Goal: Communication & Community: Answer question/provide support

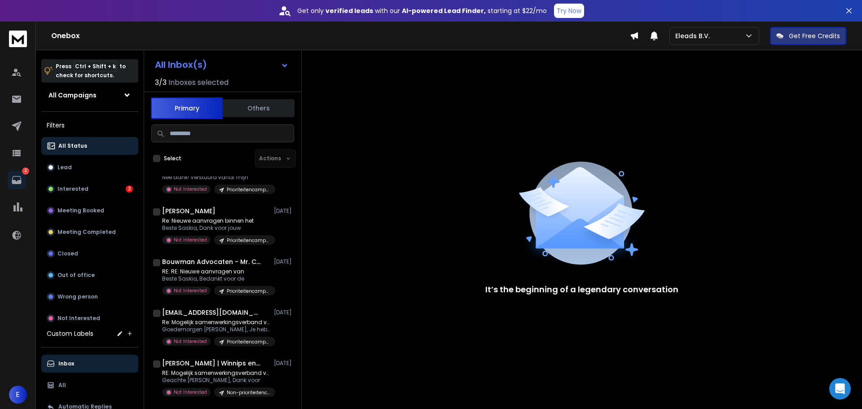
scroll to position [224, 0]
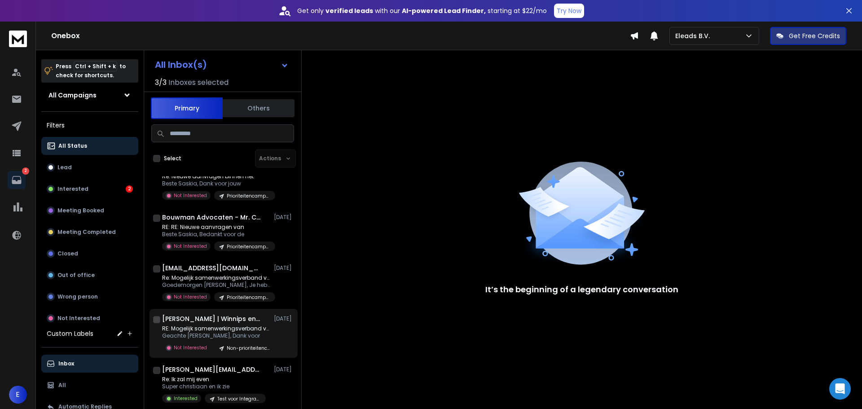
click at [219, 319] on h1 "[PERSON_NAME] | Winnips en Schütz Advocaten" at bounding box center [211, 318] width 99 height 9
click at [213, 315] on h1 "[PERSON_NAME] | Winnips en Schütz Advocaten" at bounding box center [211, 318] width 99 height 9
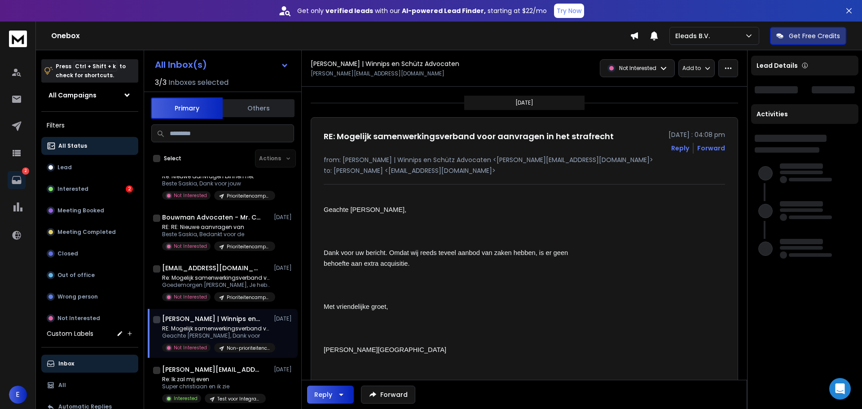
click at [330, 395] on div "Reply" at bounding box center [323, 394] width 18 height 9
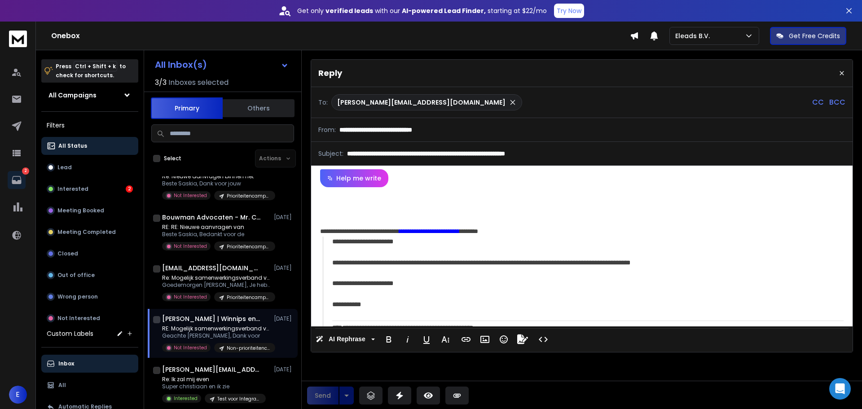
click at [324, 206] on div at bounding box center [581, 211] width 523 height 10
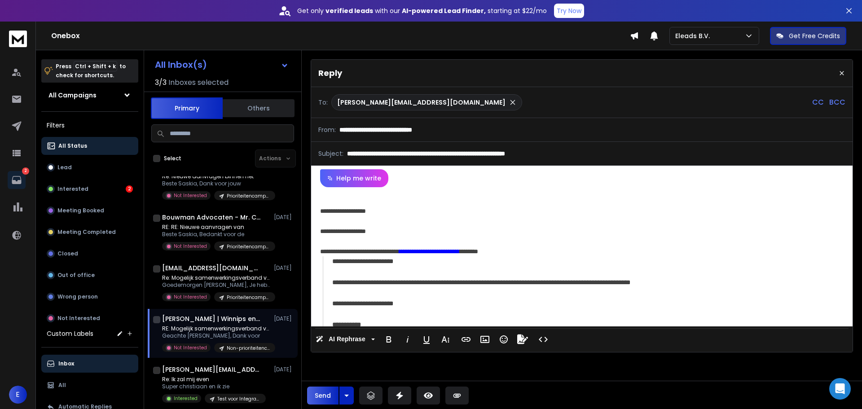
drag, startPoint x: 337, startPoint y: 211, endPoint x: 338, endPoint y: 248, distance: 36.4
click at [337, 213] on div "**********" at bounding box center [577, 211] width 514 height 10
click at [353, 231] on div "**********" at bounding box center [577, 231] width 514 height 10
click at [377, 232] on div "**********" at bounding box center [577, 231] width 514 height 10
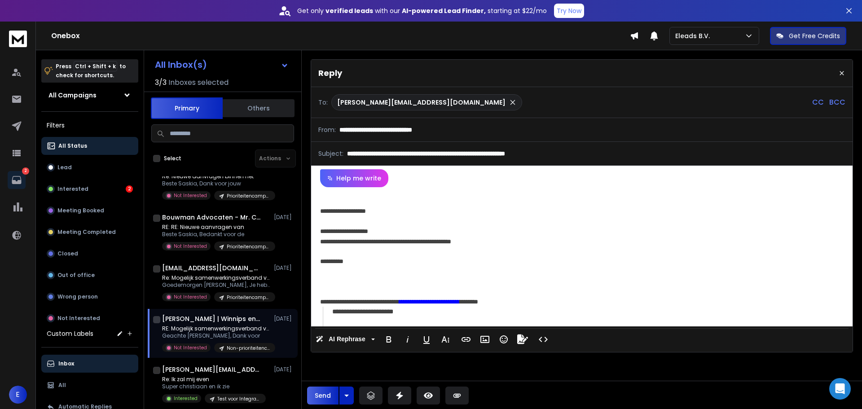
click at [341, 241] on div "**********" at bounding box center [577, 241] width 514 height 10
click at [319, 279] on div "**********" at bounding box center [581, 256] width 541 height 139
click at [405, 393] on button at bounding box center [399, 395] width 23 height 18
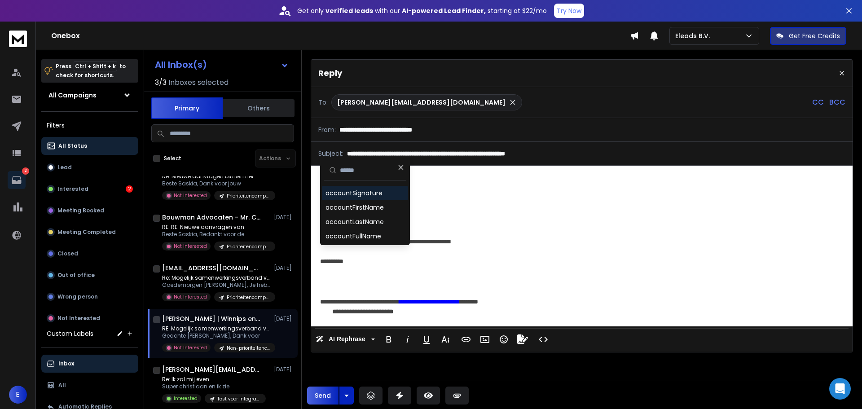
click at [362, 192] on div "accountSignature" at bounding box center [353, 192] width 57 height 9
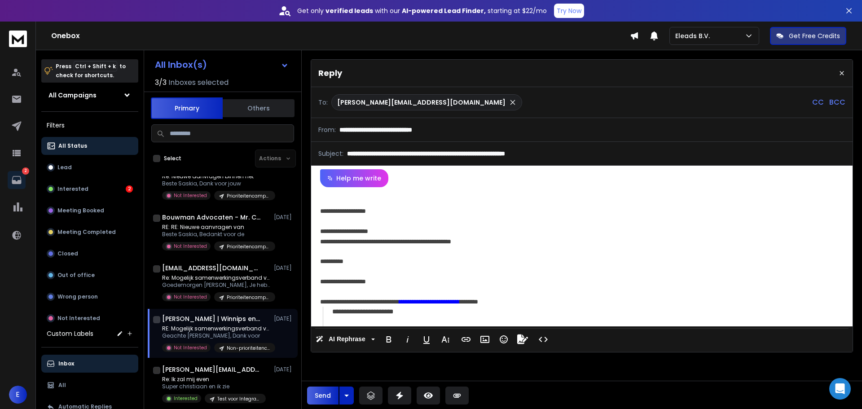
click at [325, 395] on button "Send" at bounding box center [322, 395] width 31 height 18
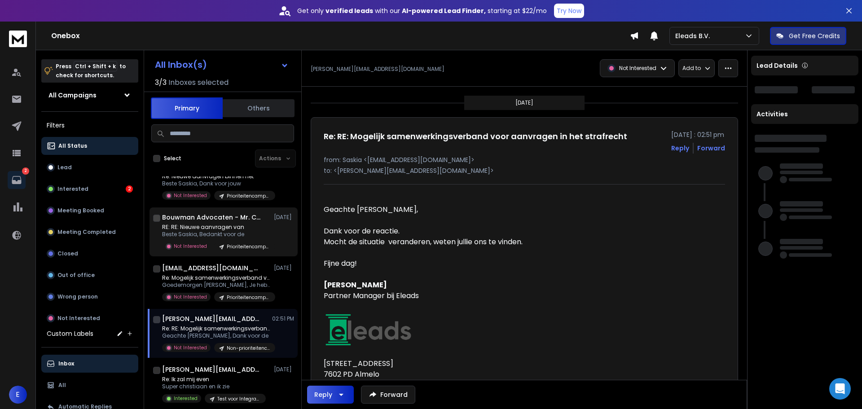
click at [217, 214] on h1 "Bouwman Advocaten - Mr. C.A.M.J. de Wit" at bounding box center [211, 217] width 99 height 9
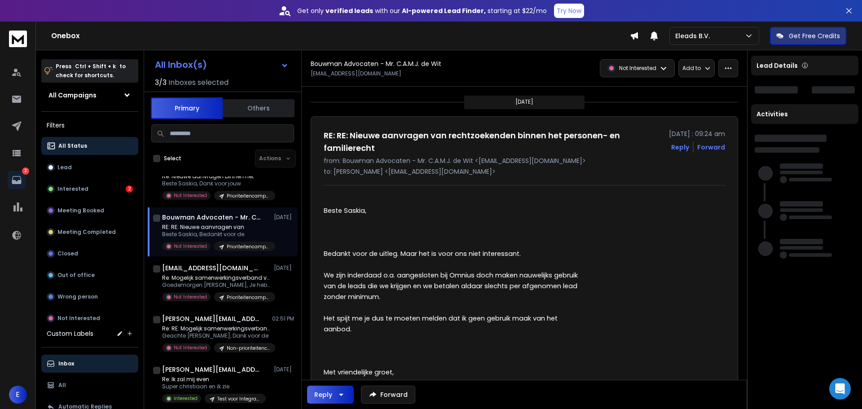
scroll to position [0, 0]
click at [326, 394] on div "Reply" at bounding box center [323, 394] width 18 height 9
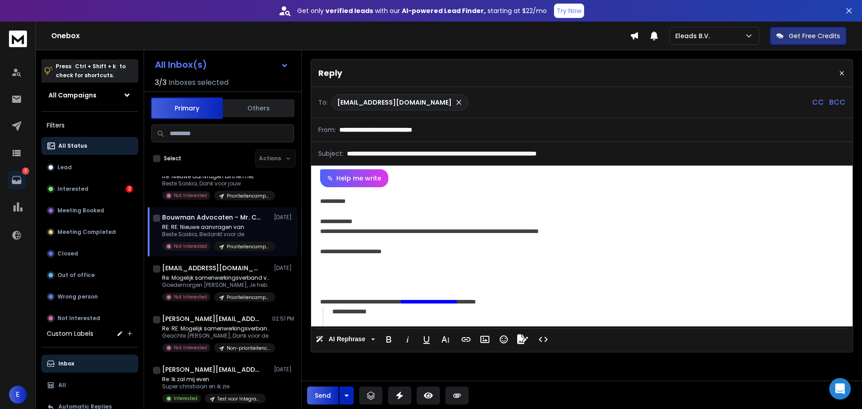
drag, startPoint x: 370, startPoint y: 232, endPoint x: 369, endPoint y: 239, distance: 6.8
click at [370, 232] on div "**********" at bounding box center [577, 231] width 514 height 10
click at [323, 270] on div at bounding box center [581, 272] width 523 height 10
click at [396, 393] on icon at bounding box center [399, 395] width 9 height 9
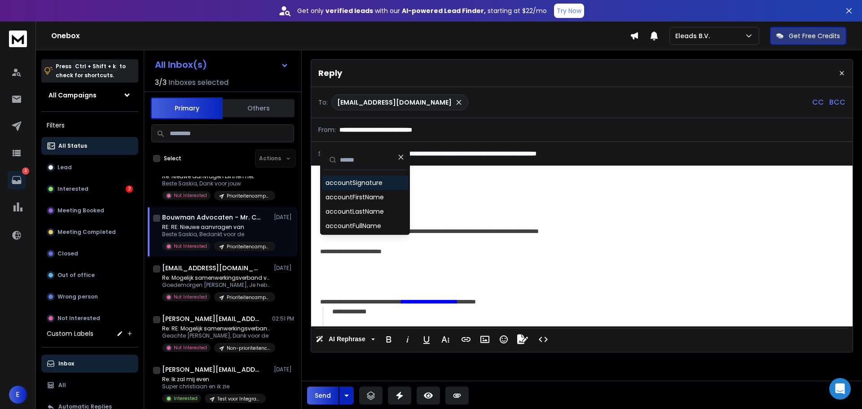
click at [355, 179] on div "accountSignature" at bounding box center [353, 182] width 57 height 9
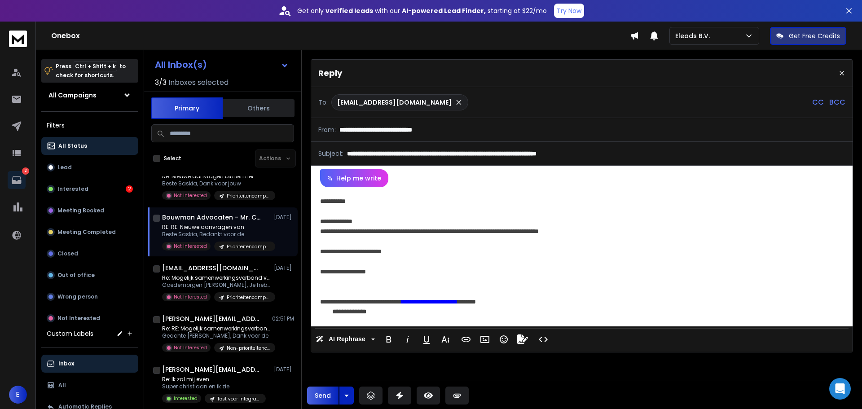
click at [321, 394] on button "Send" at bounding box center [322, 395] width 31 height 18
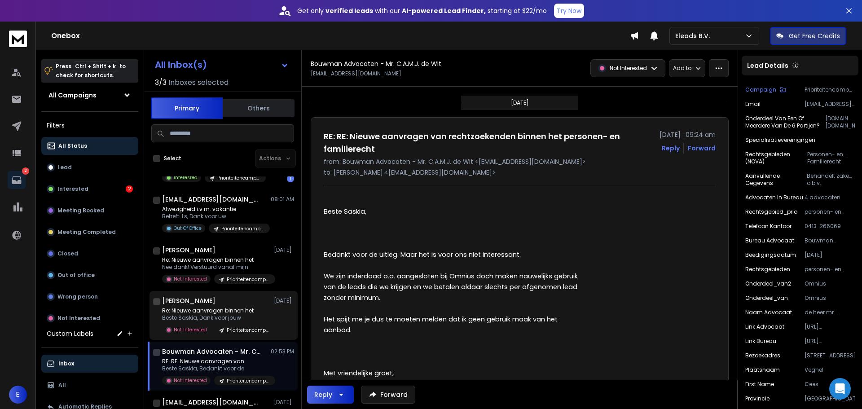
scroll to position [90, 0]
click at [197, 310] on p "Re: Nieuwe aanvragen binnen het" at bounding box center [216, 310] width 108 height 7
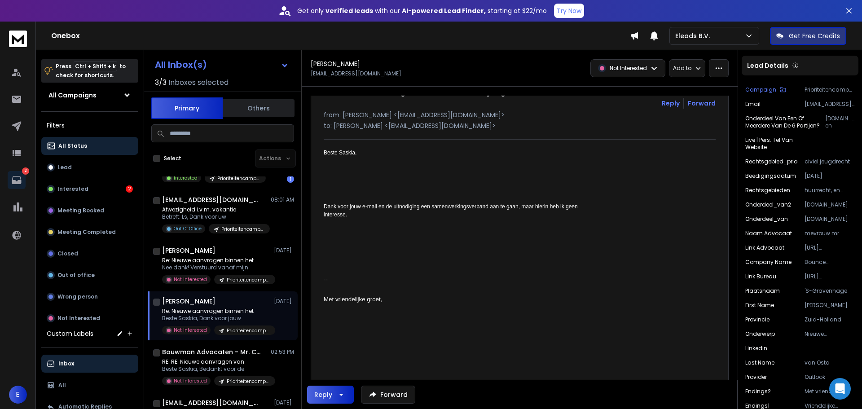
scroll to position [0, 0]
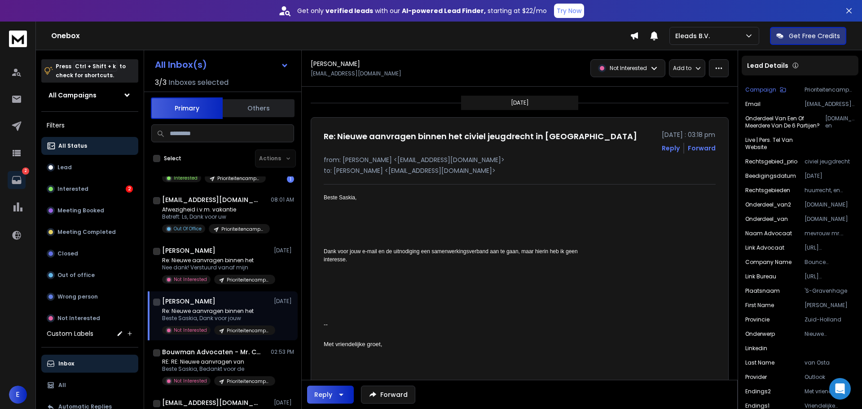
click at [326, 393] on div "Reply" at bounding box center [323, 394] width 18 height 9
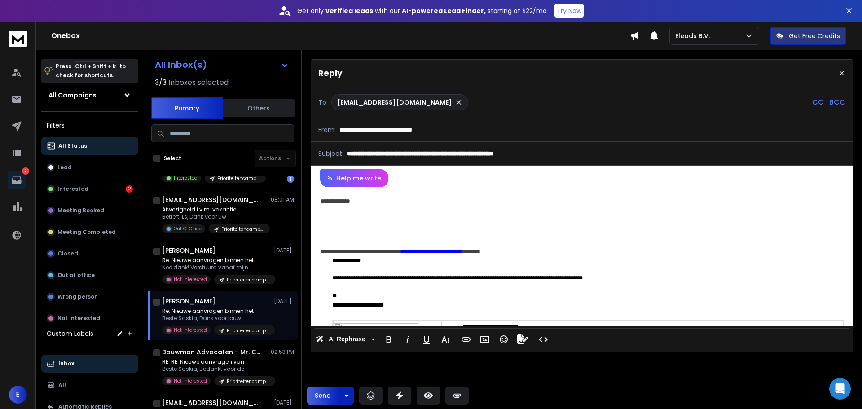
click at [332, 201] on div "**********" at bounding box center [577, 201] width 514 height 10
click at [321, 222] on div at bounding box center [581, 221] width 523 height 10
click at [383, 221] on div "**********" at bounding box center [577, 221] width 514 height 10
click at [320, 232] on div at bounding box center [581, 231] width 523 height 10
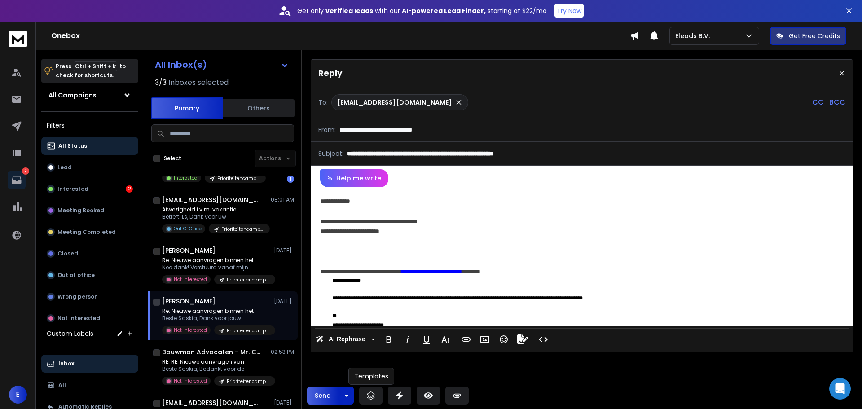
click at [375, 393] on button at bounding box center [370, 395] width 23 height 18
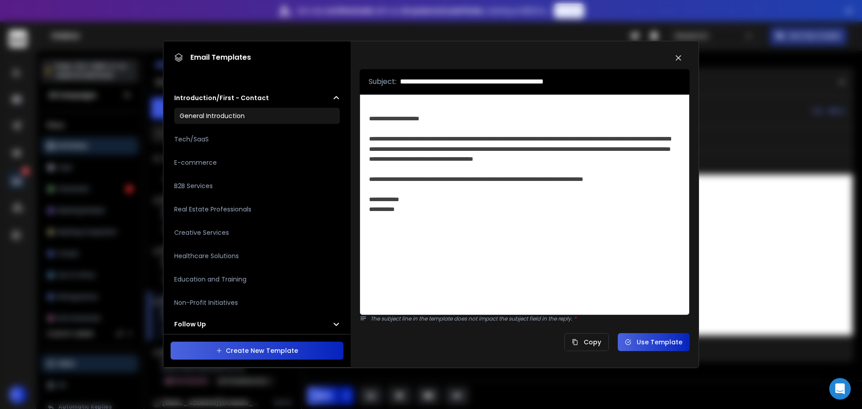
click at [679, 51] on div at bounding box center [524, 58] width 330 height 22
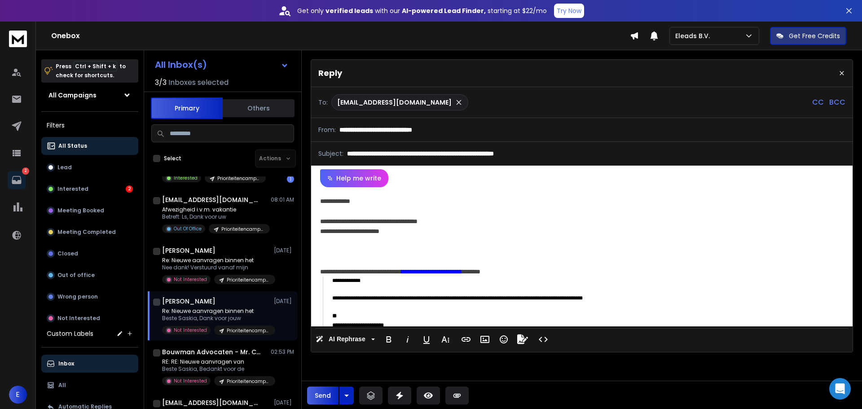
click at [317, 249] on div "**********" at bounding box center [581, 256] width 541 height 139
click at [399, 398] on icon at bounding box center [399, 396] width 7 height 8
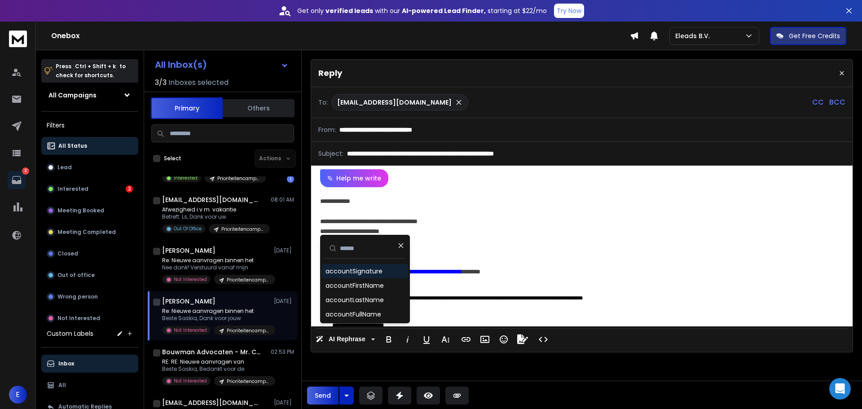
click at [361, 273] on div "accountSignature" at bounding box center [353, 271] width 57 height 9
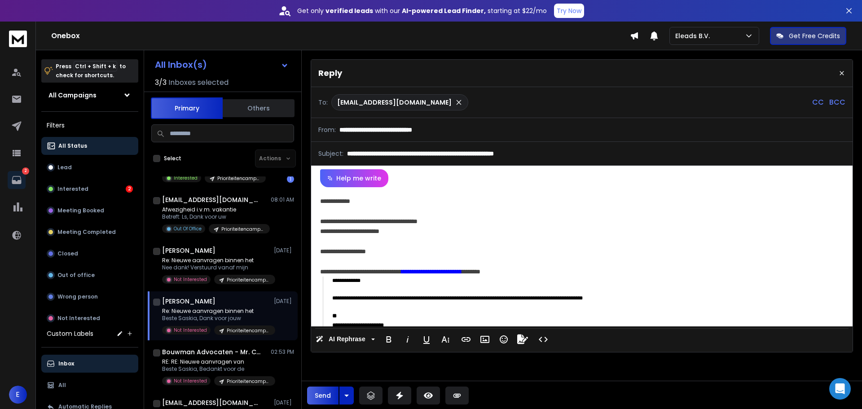
click at [320, 391] on button "Send" at bounding box center [322, 395] width 31 height 18
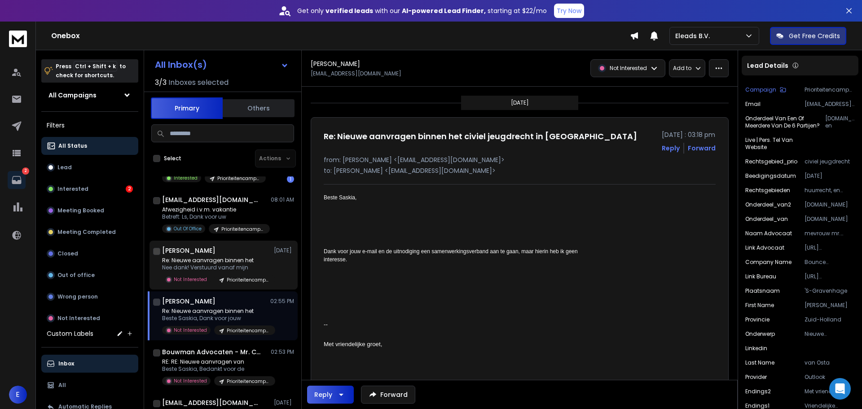
drag, startPoint x: 192, startPoint y: 254, endPoint x: 216, endPoint y: 249, distance: 24.3
click at [193, 253] on h1 "[PERSON_NAME]" at bounding box center [188, 250] width 53 height 9
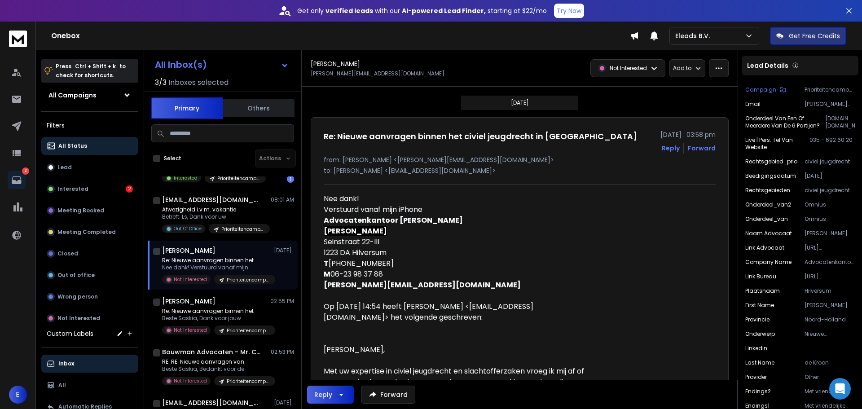
click at [323, 396] on div "Reply" at bounding box center [323, 394] width 18 height 9
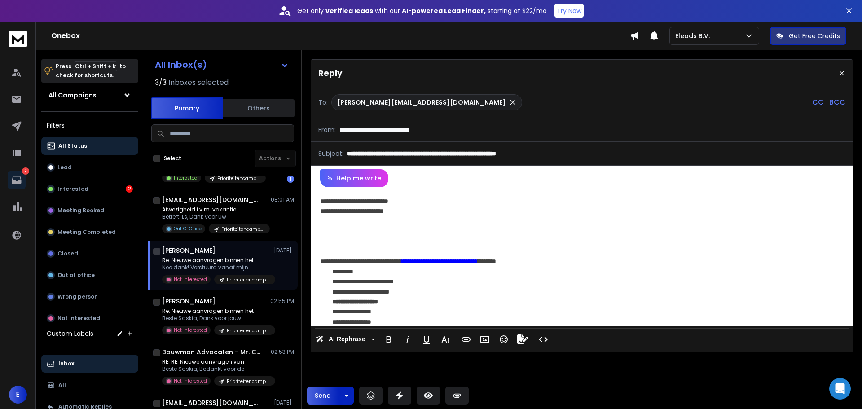
click at [374, 210] on div "**********" at bounding box center [577, 211] width 514 height 10
click at [318, 231] on div "**********" at bounding box center [581, 256] width 541 height 139
click at [403, 395] on icon at bounding box center [399, 395] width 9 height 9
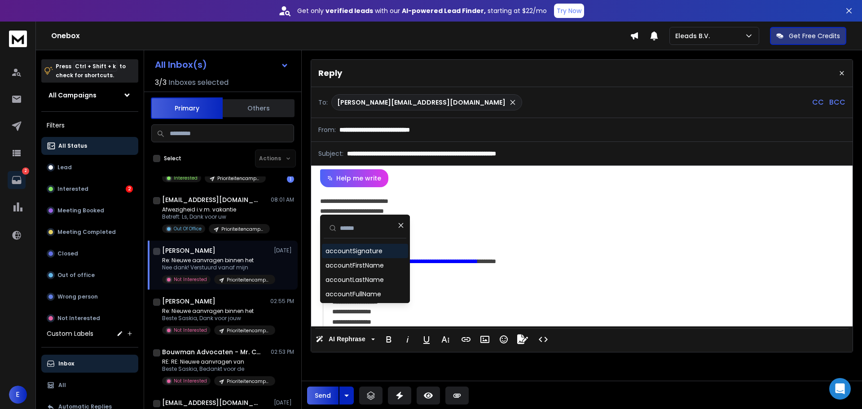
click at [376, 248] on div "accountSignature" at bounding box center [353, 250] width 57 height 9
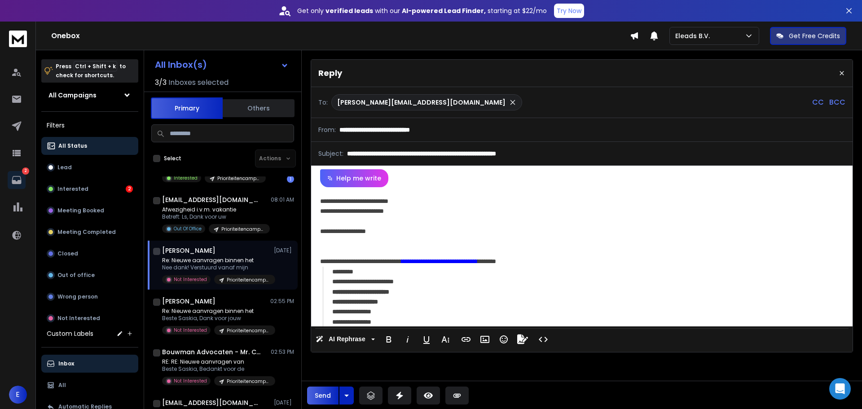
click at [318, 395] on button "Send" at bounding box center [322, 395] width 31 height 18
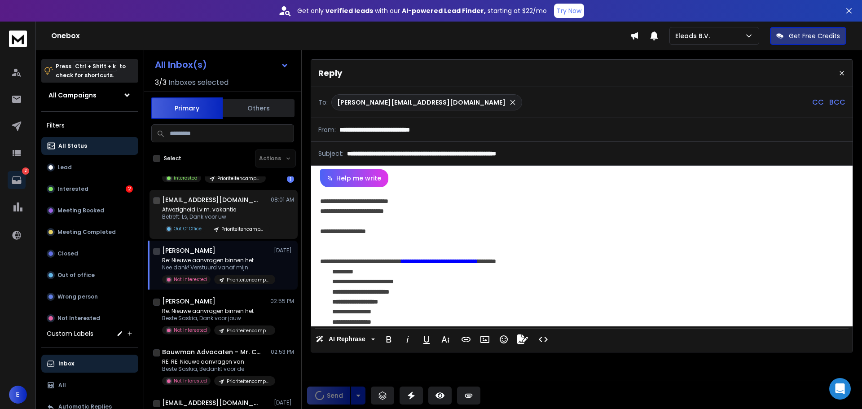
click at [191, 201] on h1 "[EMAIL_ADDRESS][DOMAIN_NAME]" at bounding box center [211, 199] width 99 height 9
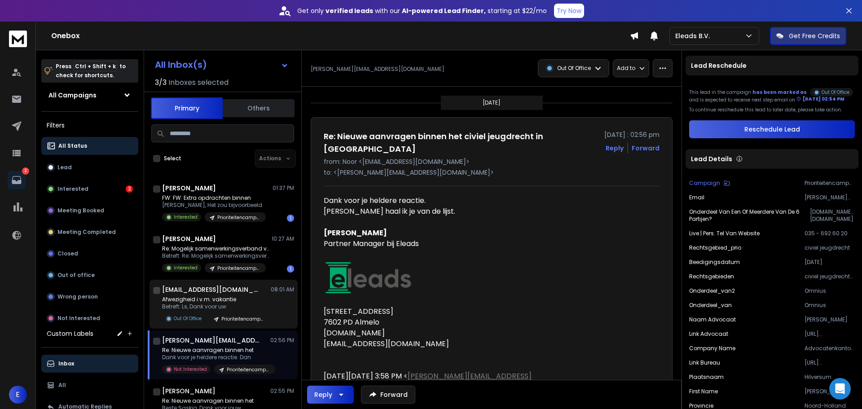
click at [242, 304] on p "Betreft: Ls, Dank voor uw" at bounding box center [216, 306] width 108 height 7
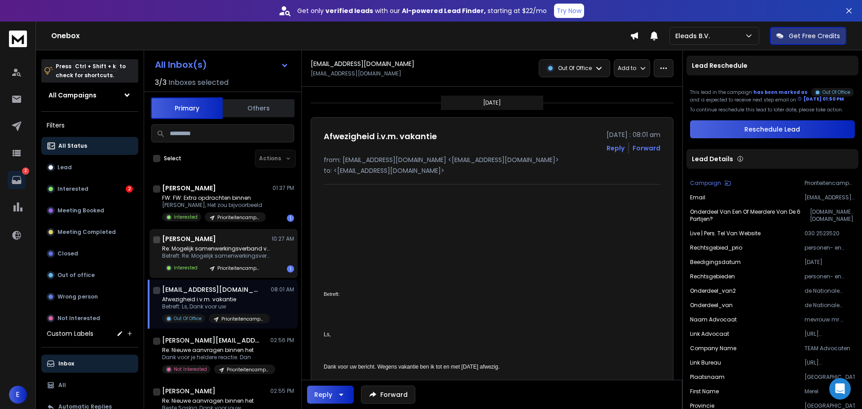
click at [235, 239] on div "[PERSON_NAME] 10:27 AM" at bounding box center [228, 238] width 132 height 9
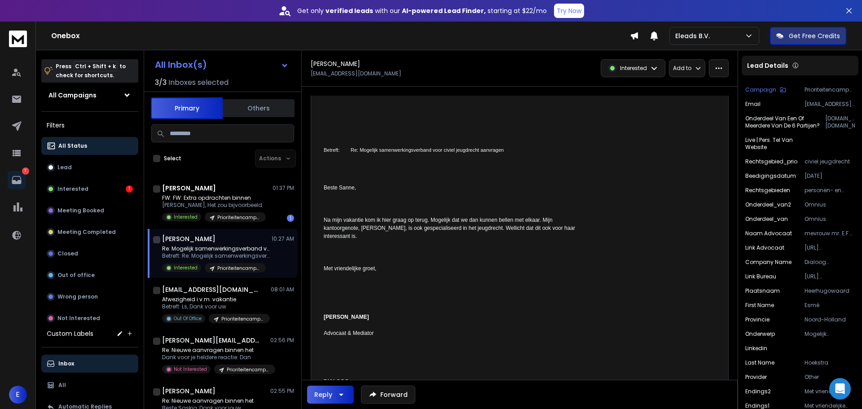
scroll to position [135, 0]
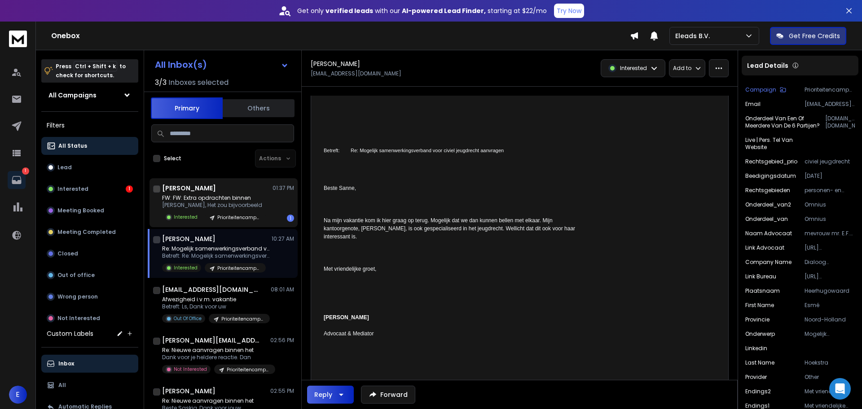
click at [232, 189] on div "[PERSON_NAME] 01:37 PM" at bounding box center [228, 188] width 132 height 9
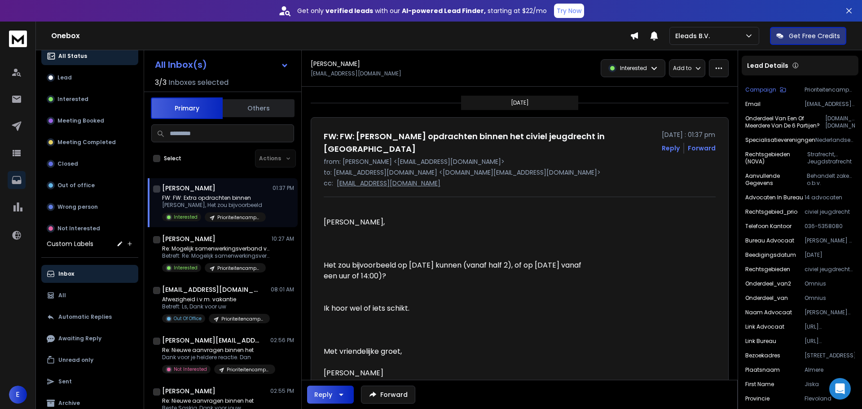
click at [77, 273] on button "Inbox" at bounding box center [89, 274] width 97 height 18
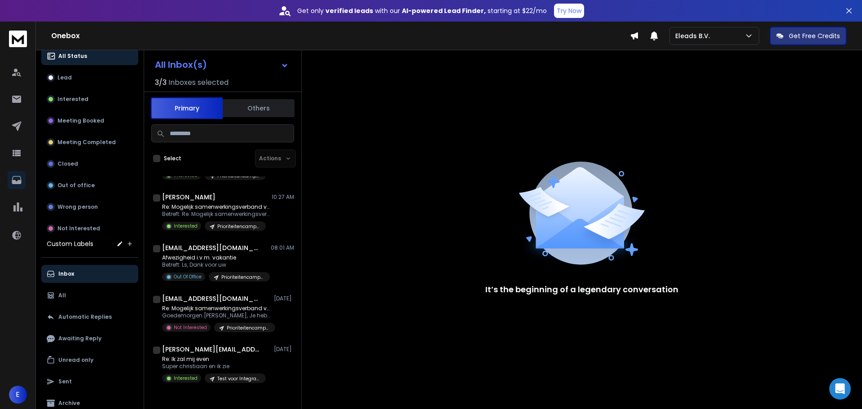
scroll to position [249, 0]
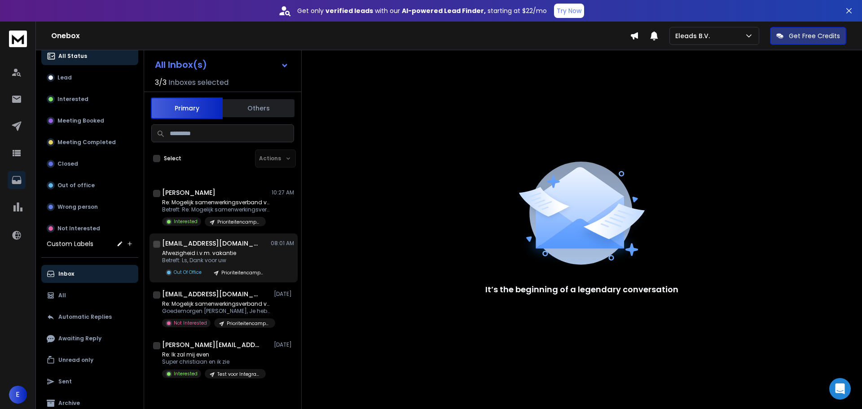
click at [244, 247] on h1 "[EMAIL_ADDRESS][DOMAIN_NAME]" at bounding box center [211, 243] width 99 height 9
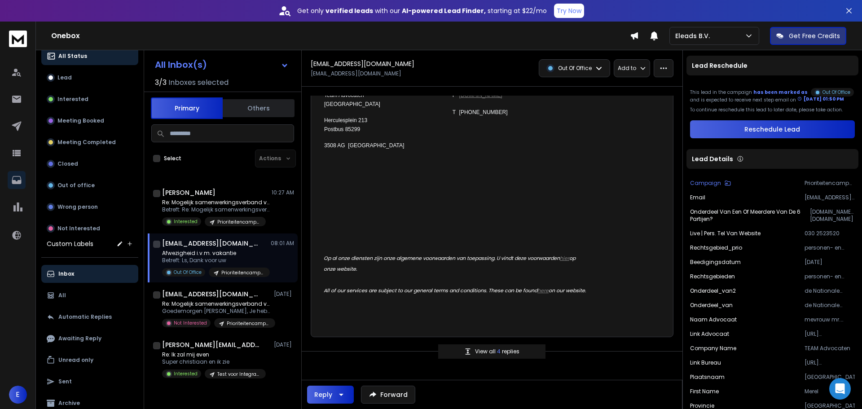
scroll to position [723, 0]
click at [497, 350] on span "4" at bounding box center [499, 351] width 5 height 8
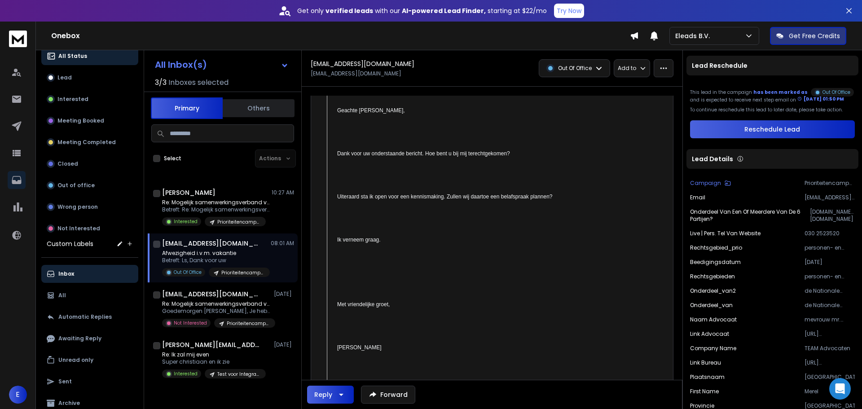
scroll to position [1576, 0]
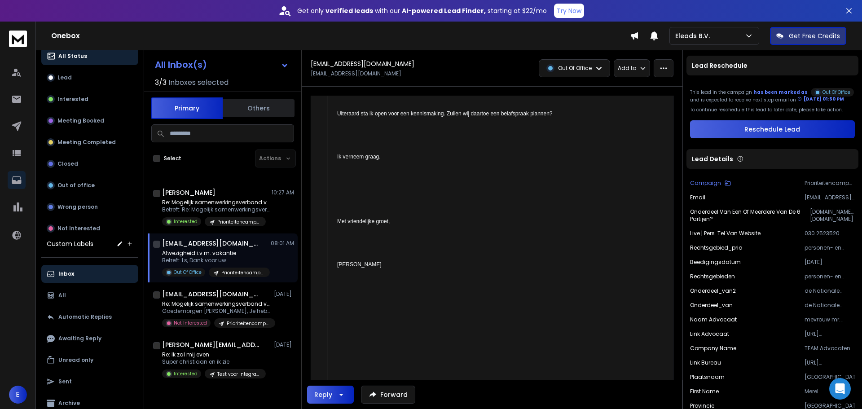
click at [156, 242] on button "button" at bounding box center [156, 244] width 7 height 7
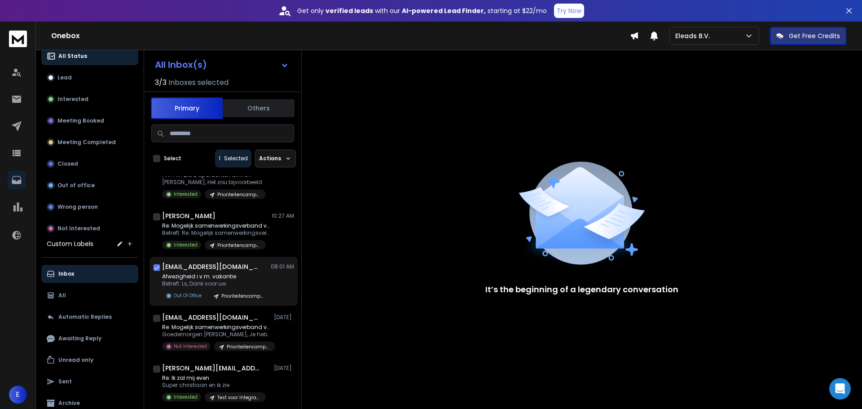
scroll to position [204, 0]
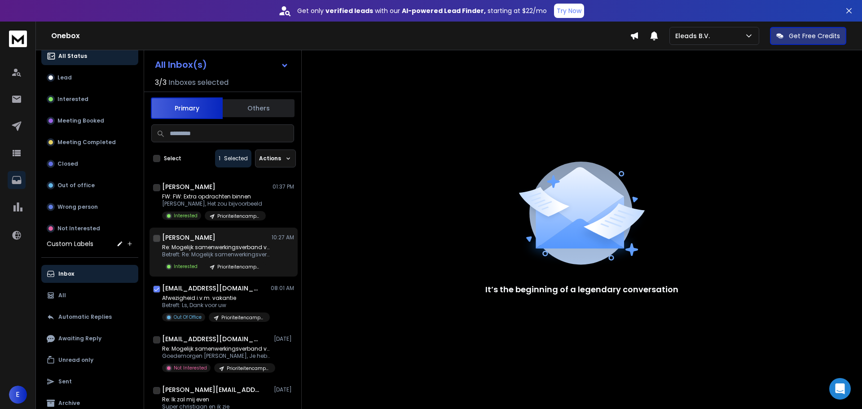
click at [159, 239] on button "button" at bounding box center [156, 238] width 7 height 7
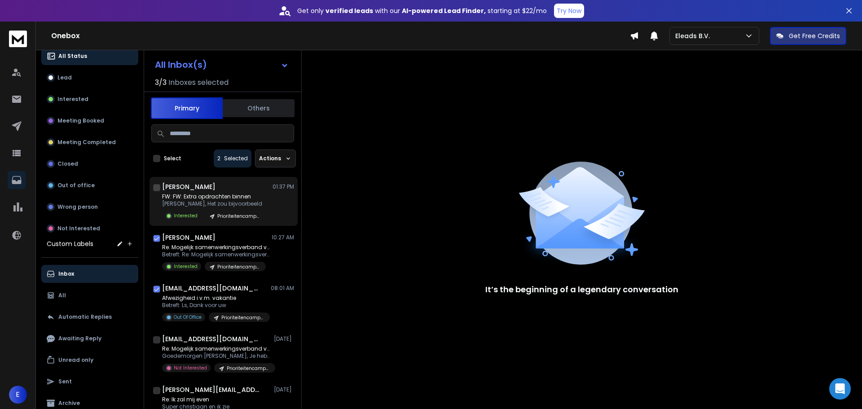
click at [158, 188] on button "button" at bounding box center [156, 187] width 7 height 7
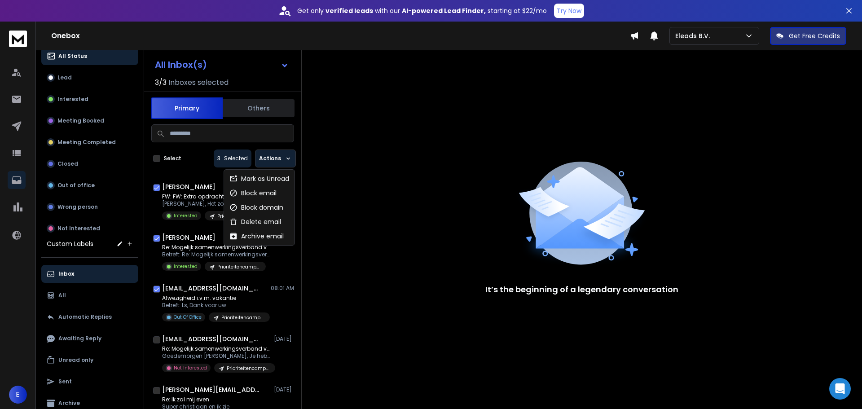
click at [290, 157] on icon "button" at bounding box center [287, 158] width 7 height 7
click at [269, 176] on div "Mark as Unread" at bounding box center [259, 178] width 60 height 9
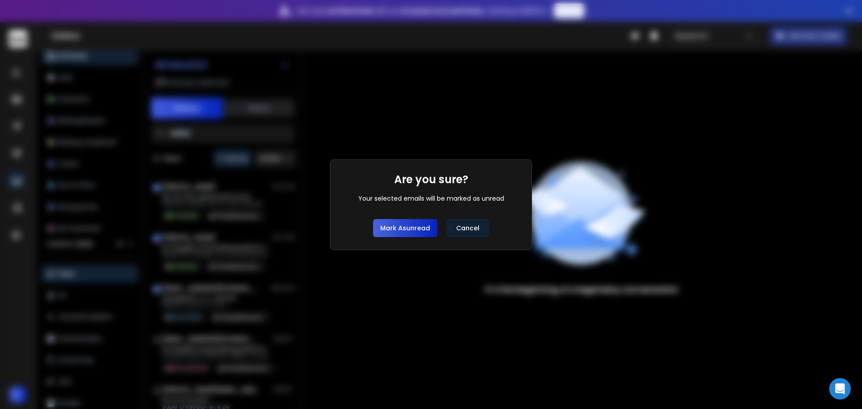
drag, startPoint x: 398, startPoint y: 226, endPoint x: 451, endPoint y: 249, distance: 57.2
click at [398, 226] on p "Mark as unread" at bounding box center [405, 227] width 50 height 9
